Goal: Task Accomplishment & Management: Manage account settings

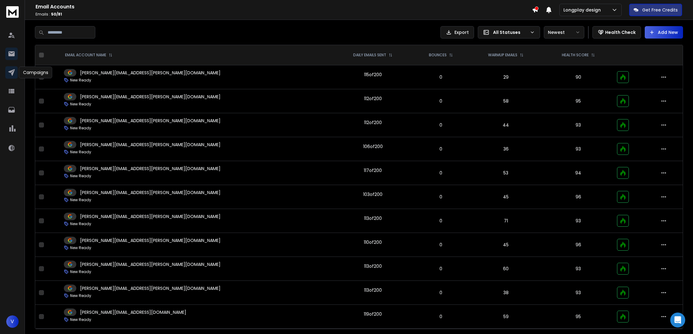
click at [14, 73] on icon at bounding box center [11, 72] width 7 height 7
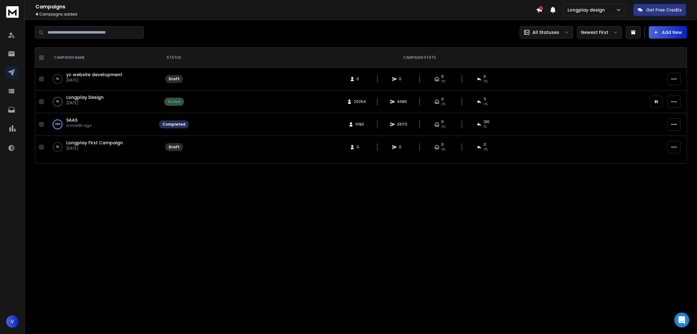
click at [124, 100] on div "0 % Longplay Design [DATE]" at bounding box center [101, 101] width 97 height 15
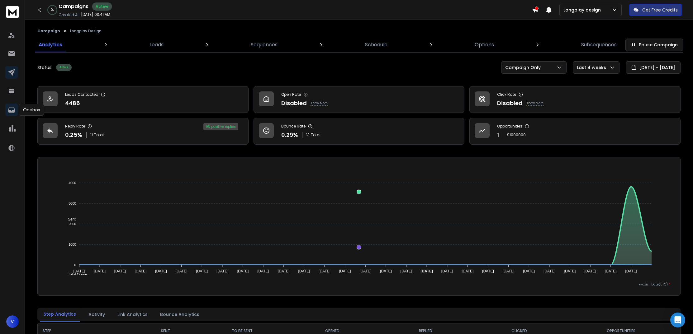
click at [11, 109] on icon at bounding box center [11, 109] width 7 height 7
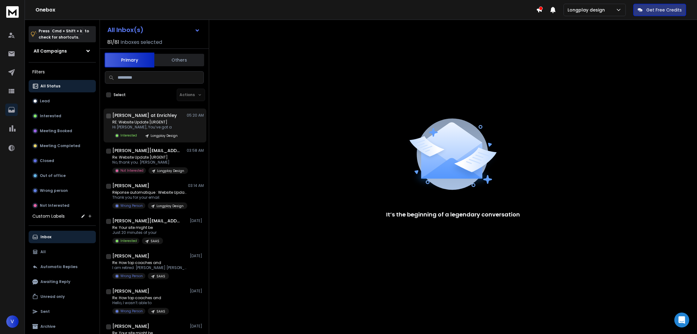
click at [129, 126] on p "Hi [PERSON_NAME], You’ve got a" at bounding box center [146, 127] width 69 height 5
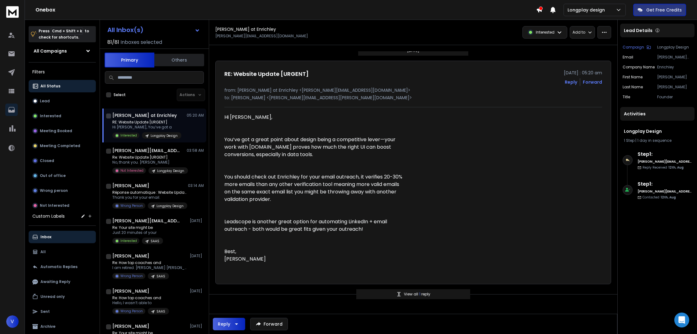
scroll to position [53, 0]
click at [414, 297] on p "View all 1 reply" at bounding box center [417, 294] width 26 height 5
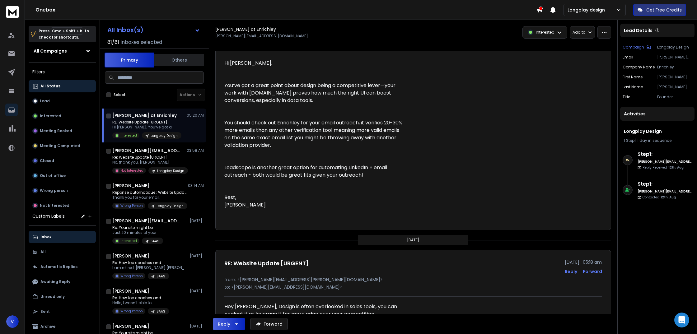
scroll to position [0, 0]
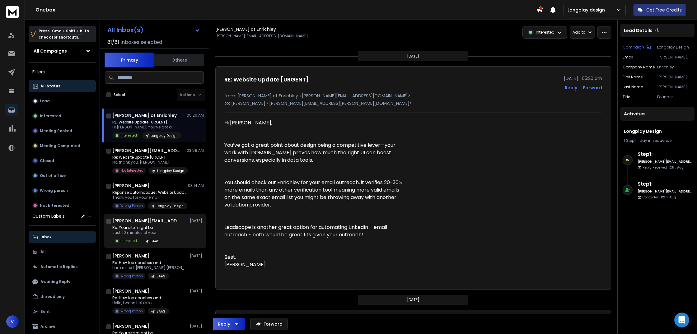
click at [168, 224] on div "[PERSON_NAME][EMAIL_ADDRESS][DOMAIN_NAME] [DATE] Re: Your site might be Just 20…" at bounding box center [158, 231] width 92 height 26
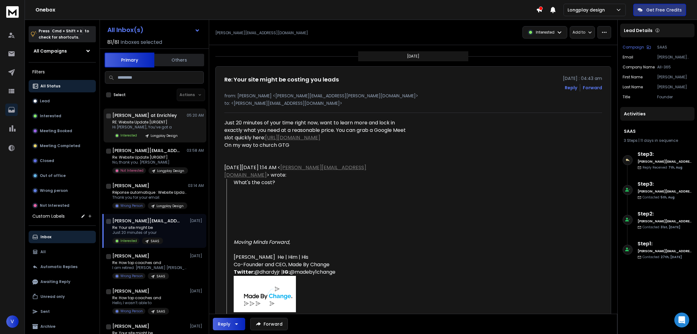
click at [175, 126] on p "Hi [PERSON_NAME], You’ve got a" at bounding box center [146, 127] width 69 height 5
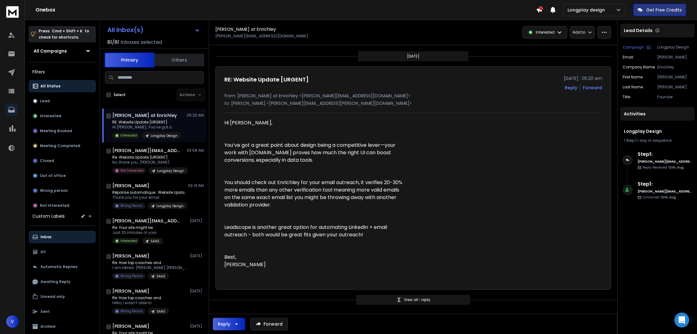
scroll to position [58, 0]
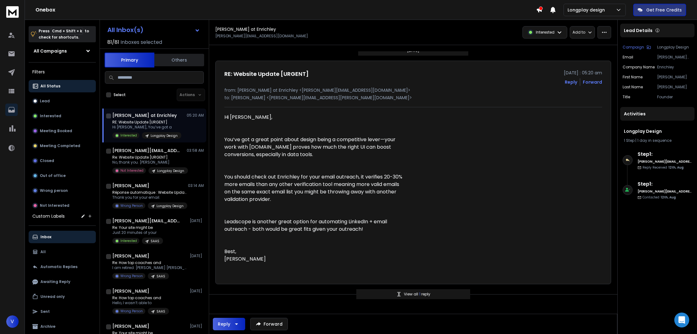
click at [417, 291] on div "View all 1 reply" at bounding box center [413, 295] width 114 height 10
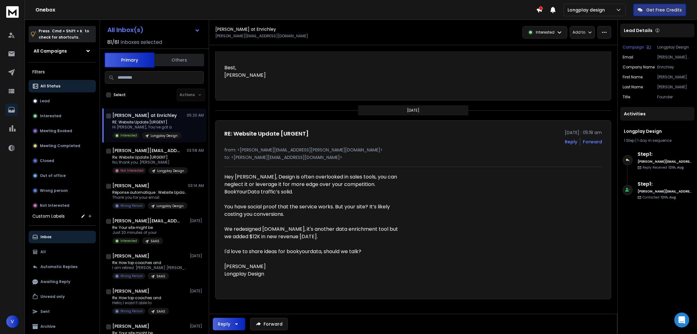
scroll to position [0, 0]
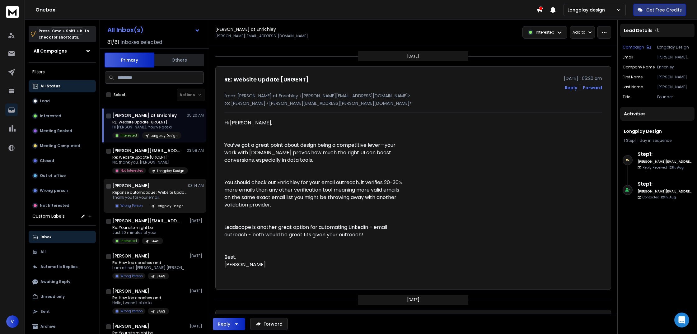
click at [183, 196] on p "Thank you for your email." at bounding box center [149, 197] width 75 height 5
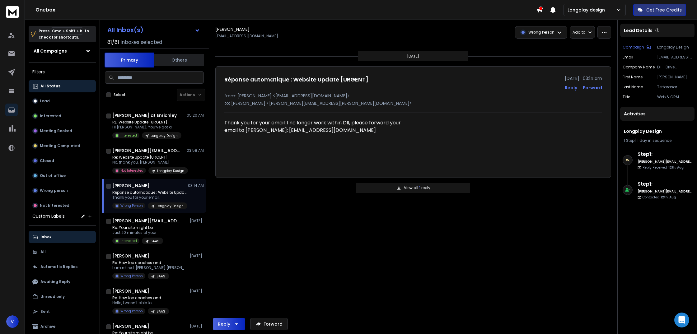
click at [413, 191] on div "View all 1 reply" at bounding box center [413, 188] width 114 height 10
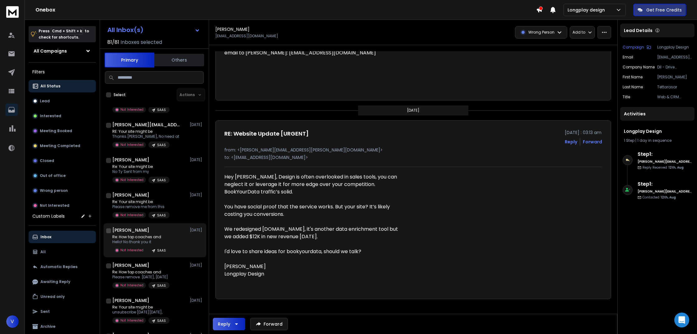
scroll to position [432, 0]
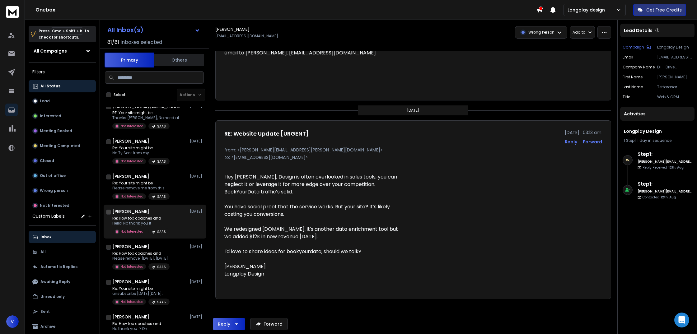
click at [172, 223] on div "Re: How top coaches and Hello! No thank you it Not Interested SAAS" at bounding box center [158, 225] width 92 height 19
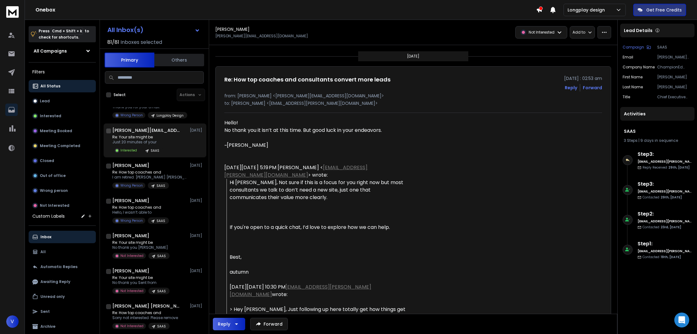
scroll to position [0, 0]
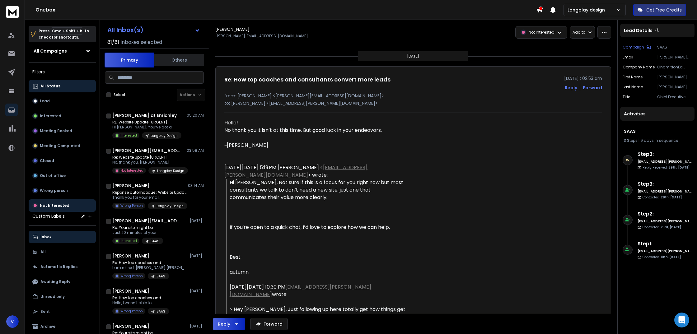
click at [66, 207] on p "Not Interested" at bounding box center [55, 205] width 30 height 5
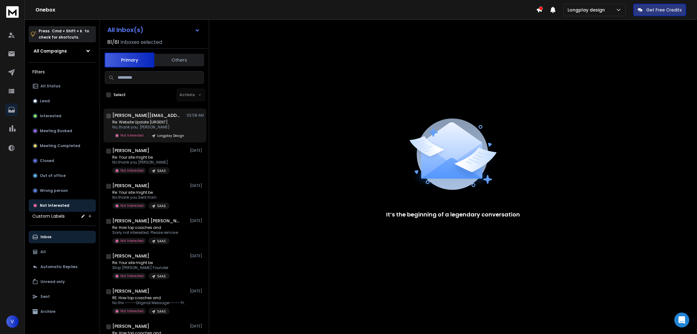
click at [153, 124] on div "Re: Website Update [URGENT] No, thank you. [PERSON_NAME] Not Interested Longpla…" at bounding box center [150, 129] width 76 height 19
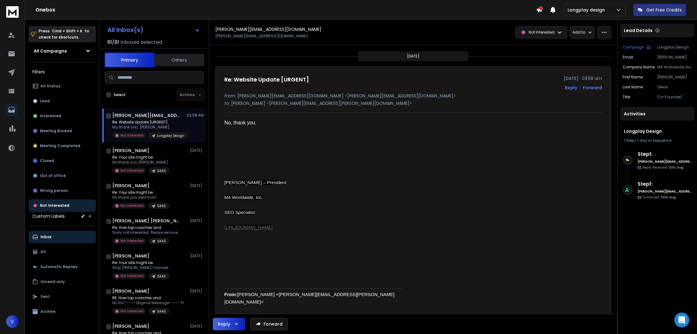
scroll to position [205, 0]
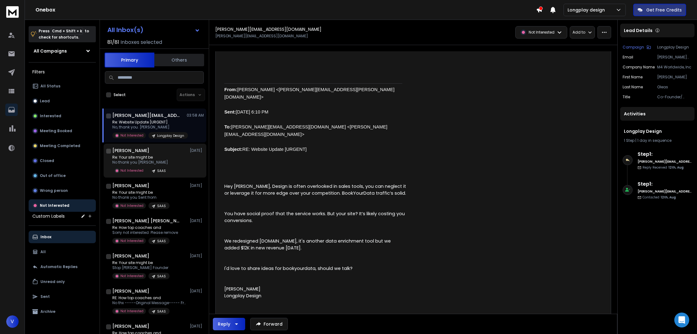
click at [159, 155] on p "Re: Your site might be" at bounding box center [140, 157] width 57 height 5
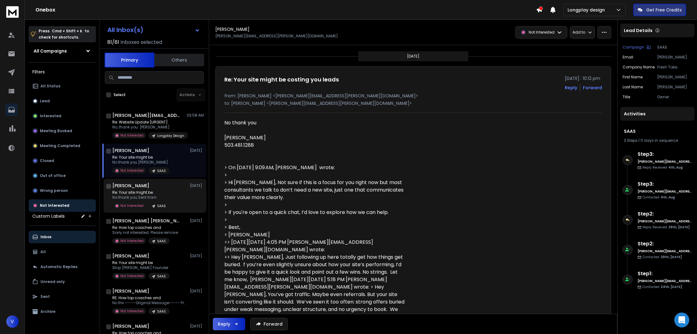
click at [166, 189] on div "[PERSON_NAME] [DATE] Re: Your site might be No thank you Sent from Not Interest…" at bounding box center [158, 196] width 92 height 26
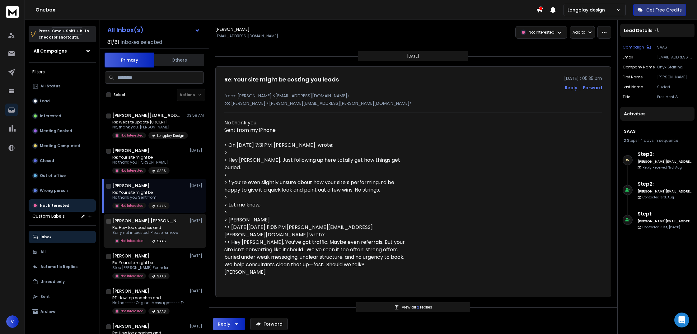
click at [175, 230] on p "Re: How top coaches and" at bounding box center [145, 227] width 66 height 5
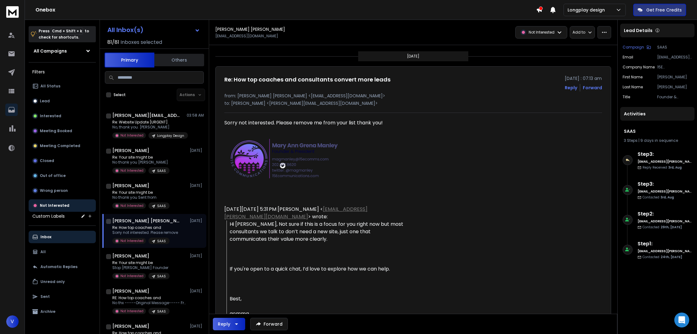
scroll to position [60, 0]
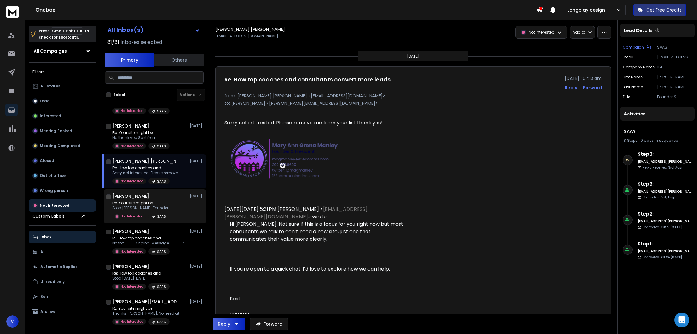
click at [176, 210] on div "Re: Your site might be Stop [PERSON_NAME] Founder Not Interested SAAS" at bounding box center [158, 210] width 92 height 19
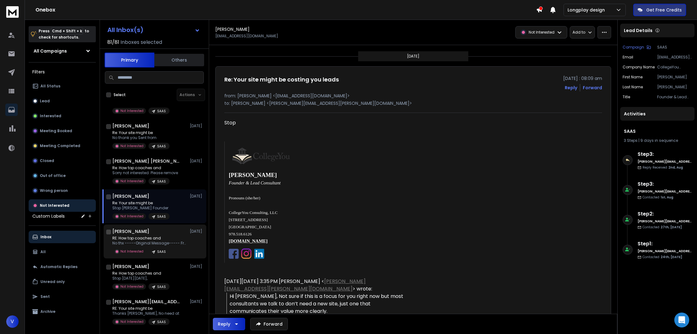
click at [175, 248] on div "RE: How top coaches and No thx -----Original Message----- From: Not Interested …" at bounding box center [149, 245] width 75 height 19
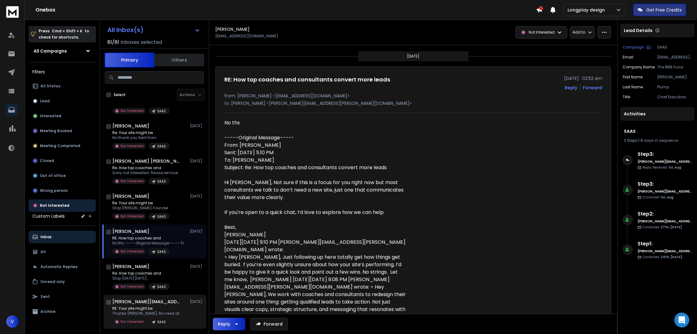
click at [184, 304] on div "[PERSON_NAME][EMAIL_ADDRESS][DOMAIN_NAME] [DATE]" at bounding box center [158, 302] width 92 height 6
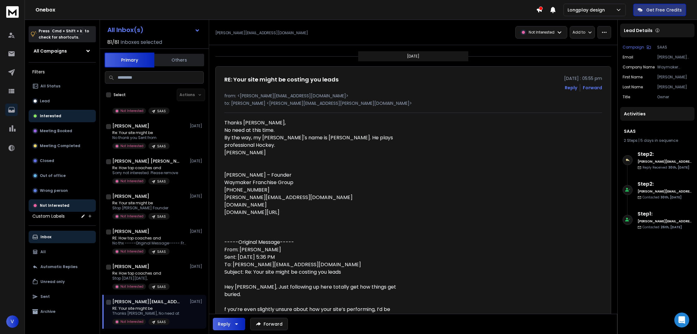
click at [59, 116] on p "Interested" at bounding box center [50, 116] width 21 height 5
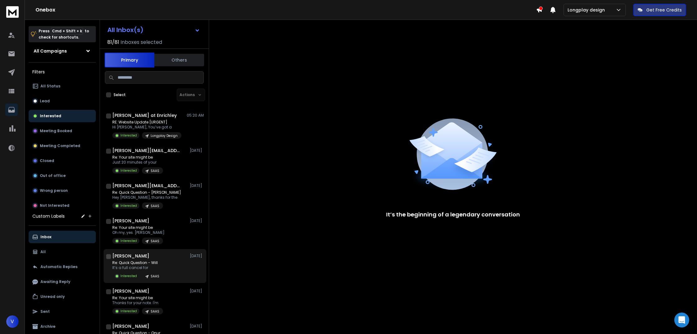
click at [166, 272] on div "Re: Quick Question - Will It’s a full cancel for Interested SAAS" at bounding box center [158, 270] width 92 height 19
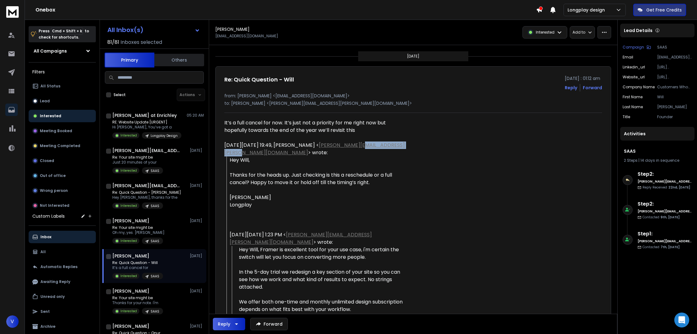
drag, startPoint x: 321, startPoint y: 153, endPoint x: 268, endPoint y: 153, distance: 52.9
click at [268, 153] on div "[DATE][DATE] 19:49, [PERSON_NAME] < [PERSON_NAME][EMAIL_ADDRESS][PERSON_NAME][D…" at bounding box center [315, 149] width 182 height 15
click at [260, 174] on div "Thanks for the heads up. Just checking is this a reschedule or a full cancel? H…" at bounding box center [318, 179] width 177 height 15
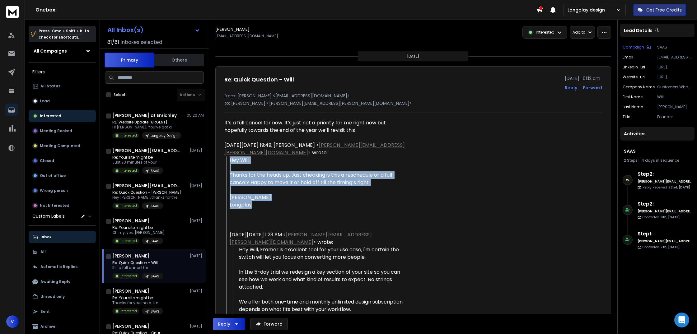
drag, startPoint x: 262, startPoint y: 204, endPoint x: 230, endPoint y: 161, distance: 53.7
click at [230, 163] on div "Hey Will," at bounding box center [318, 160] width 177 height 7
drag, startPoint x: 230, startPoint y: 161, endPoint x: 257, endPoint y: 202, distance: 49.3
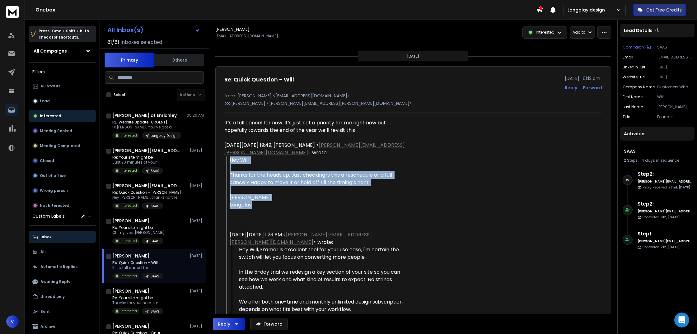
click at [256, 204] on div "Longplay" at bounding box center [318, 204] width 177 height 7
drag, startPoint x: 258, startPoint y: 205, endPoint x: 230, endPoint y: 161, distance: 52.8
click at [262, 165] on div at bounding box center [318, 167] width 177 height 7
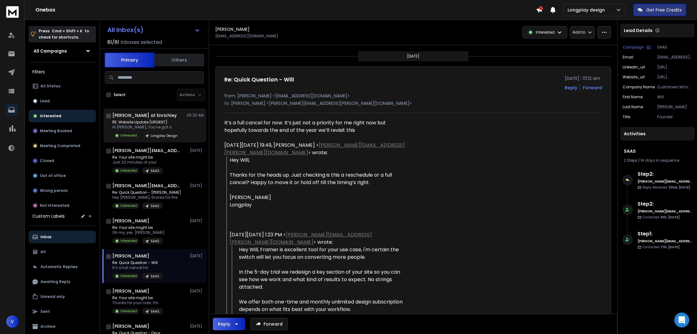
click at [173, 118] on div "[PERSON_NAME] at Enrichley 05:20 AM" at bounding box center [158, 115] width 92 height 6
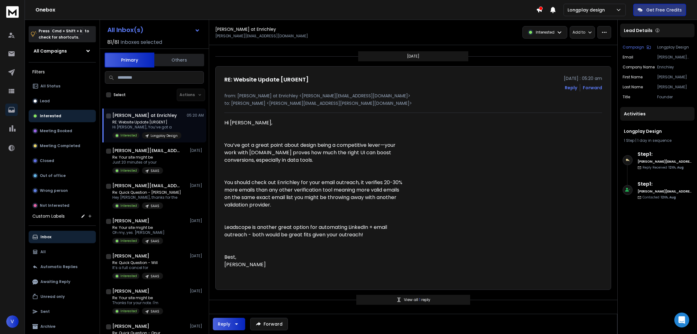
scroll to position [58, 0]
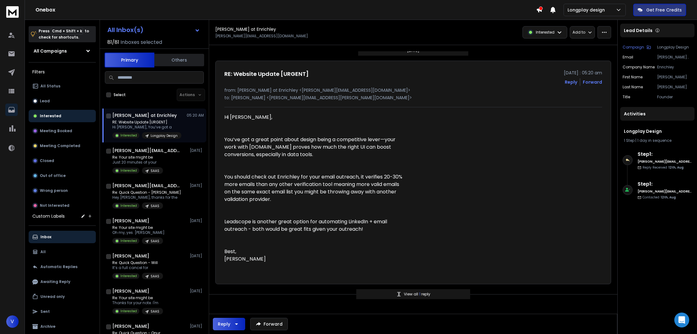
click at [403, 298] on div "View all 1 reply" at bounding box center [413, 295] width 114 height 10
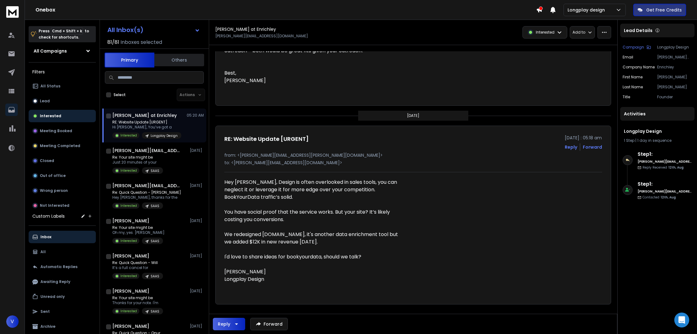
scroll to position [242, 0]
